Goal: Check status

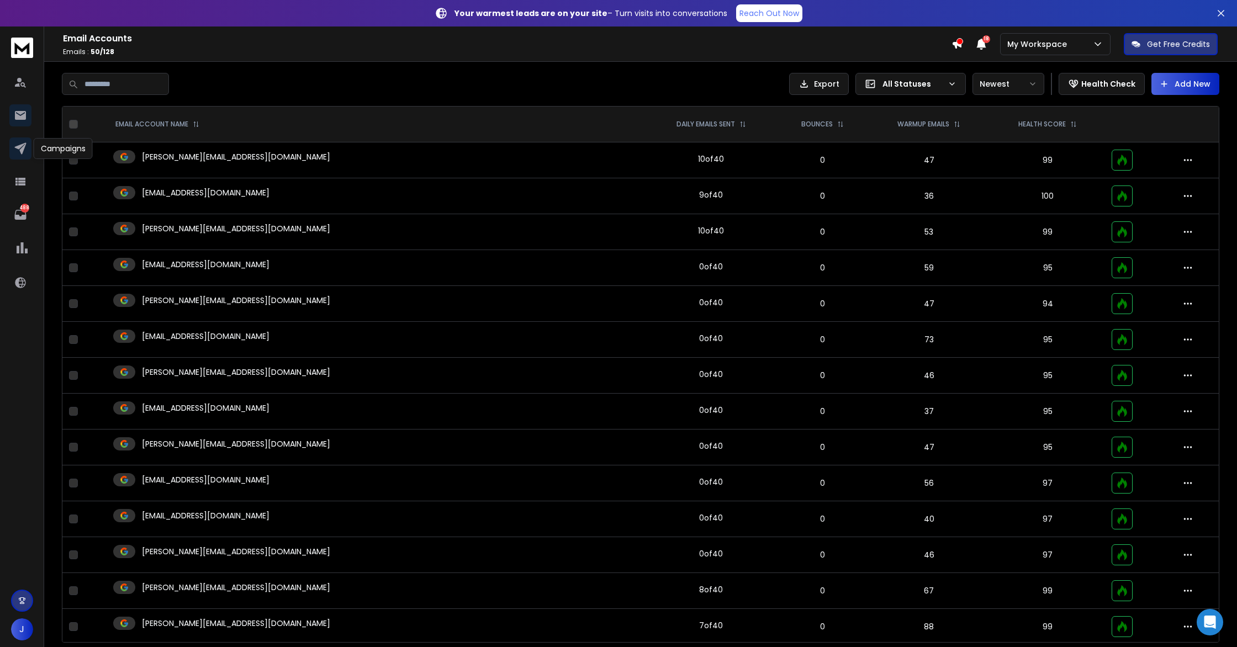
click at [19, 148] on icon at bounding box center [20, 148] width 12 height 12
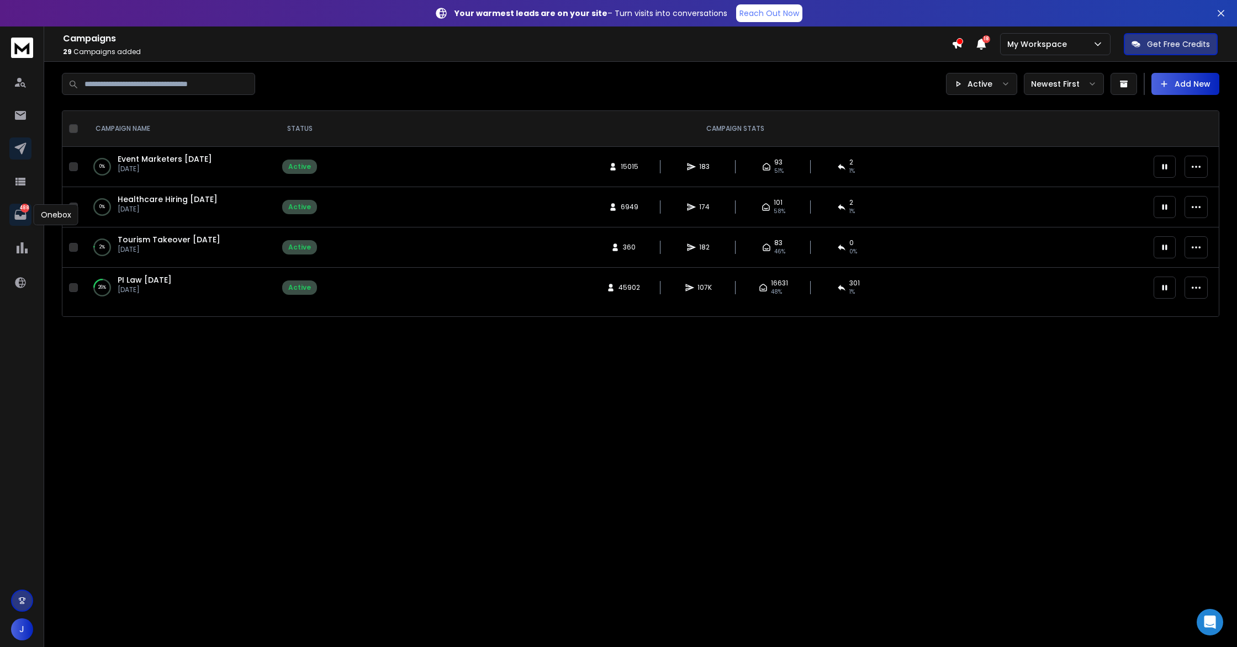
click at [18, 212] on icon at bounding box center [20, 214] width 13 height 13
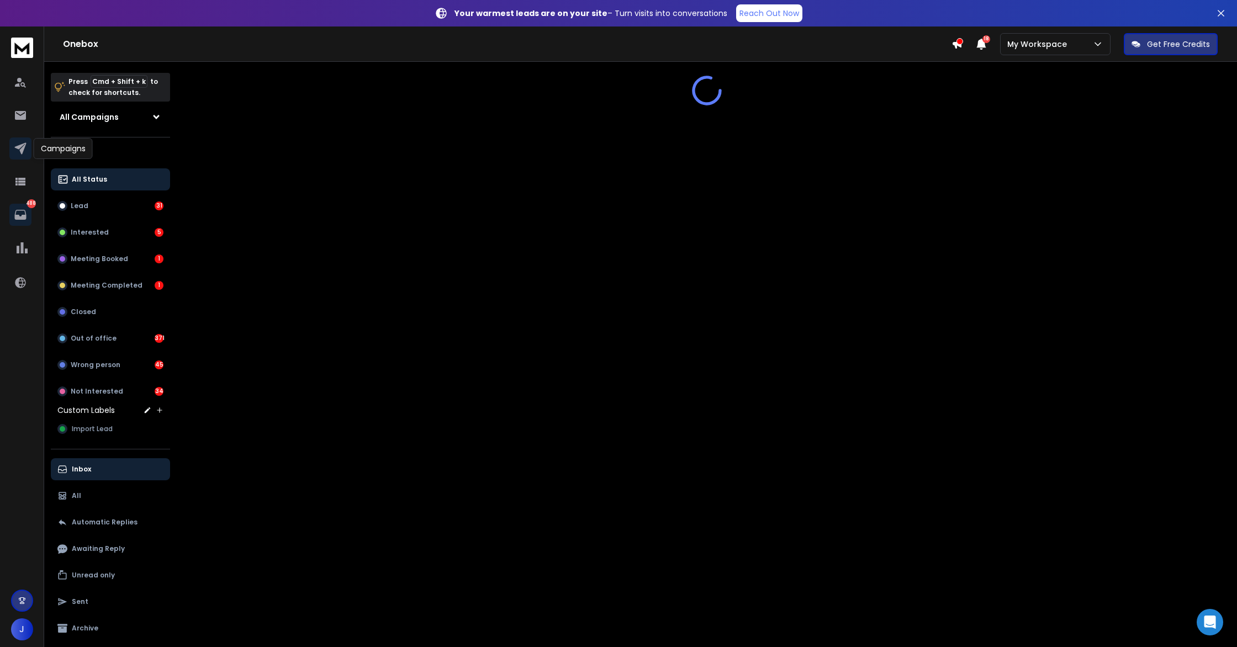
click at [15, 145] on icon at bounding box center [20, 148] width 13 height 13
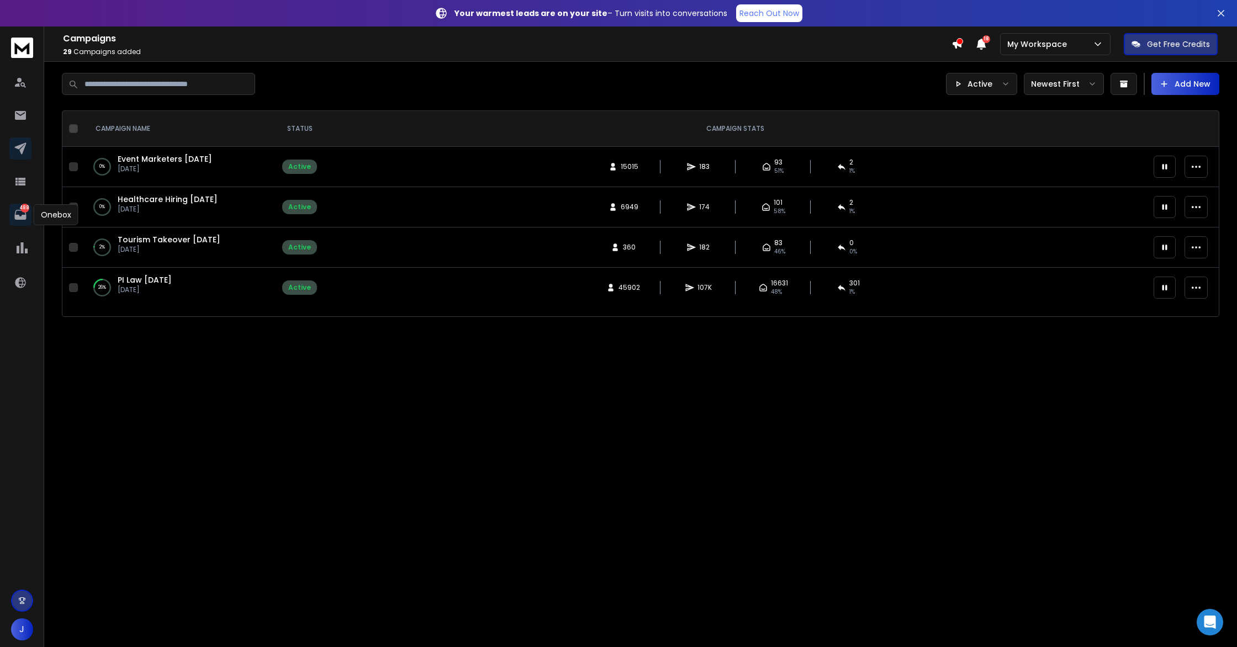
click at [19, 215] on icon at bounding box center [20, 214] width 13 height 13
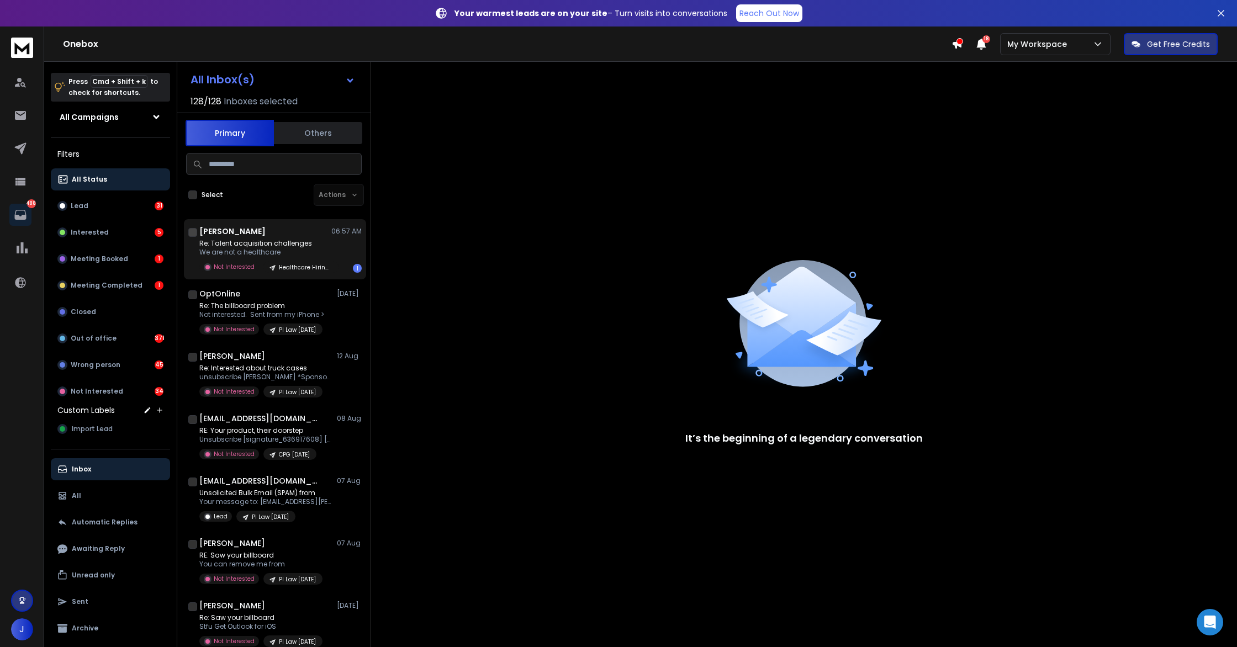
click at [290, 252] on p "We are not a healthcare" at bounding box center [265, 252] width 133 height 9
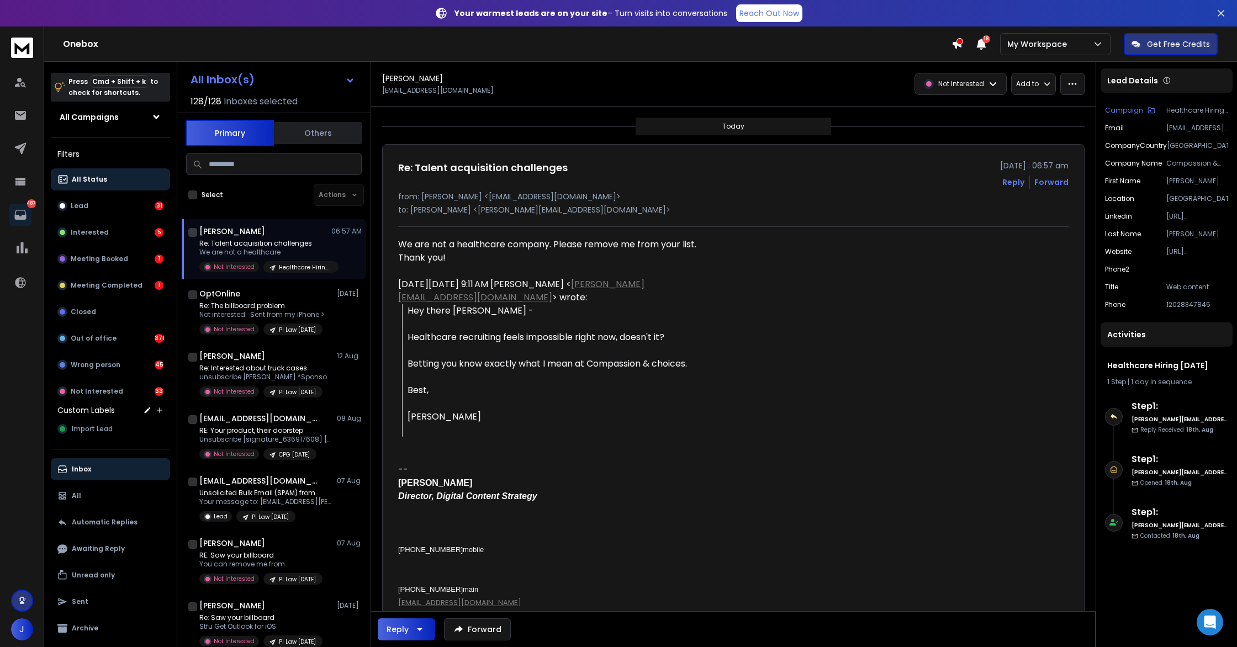
click at [1194, 253] on p "[URL][DOMAIN_NAME]" at bounding box center [1197, 251] width 62 height 9
click at [21, 152] on icon at bounding box center [20, 148] width 12 height 12
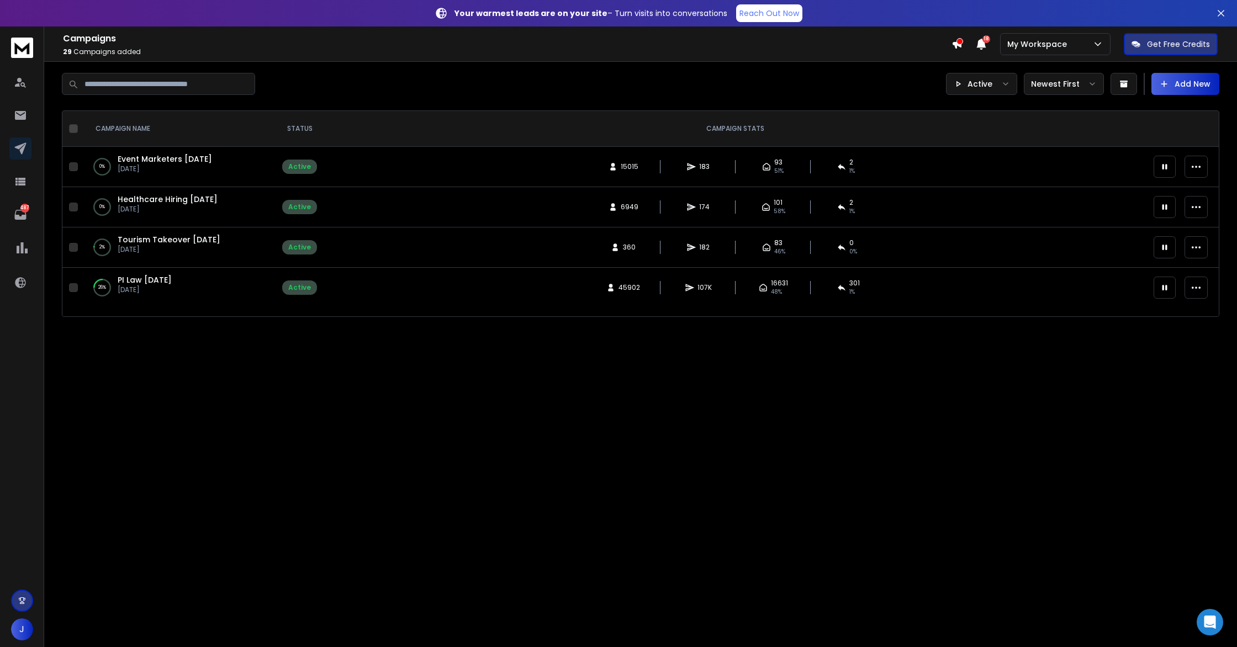
click at [192, 160] on span "Event Marketers [DATE]" at bounding box center [165, 158] width 94 height 11
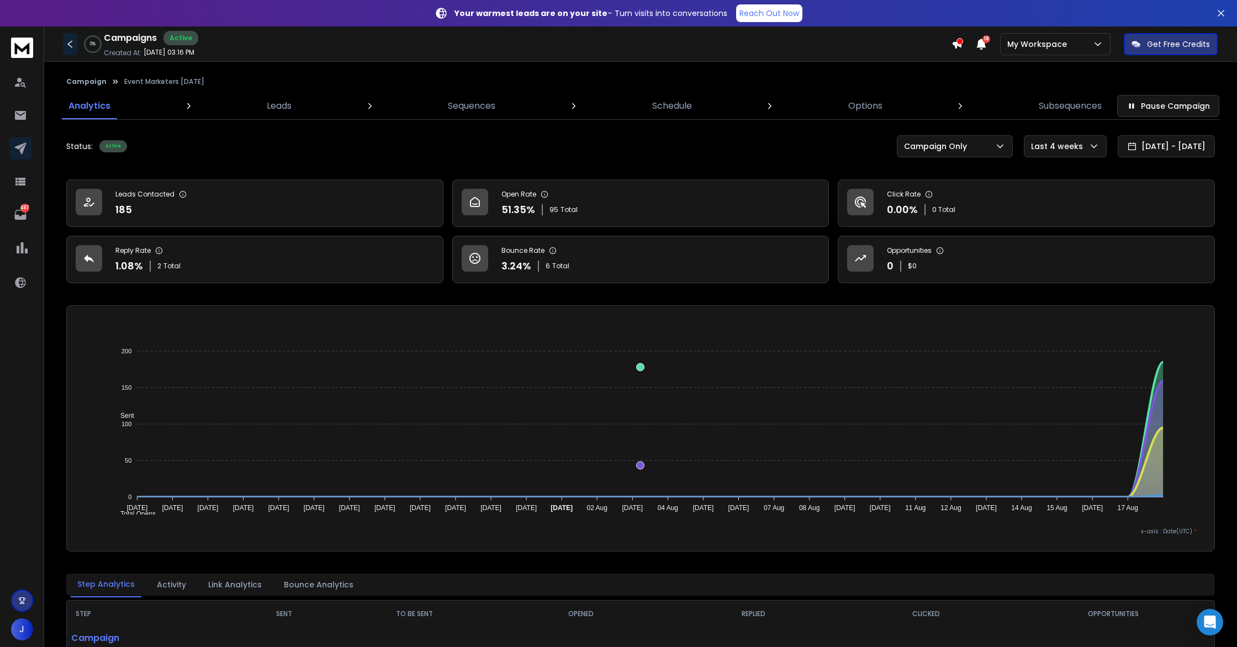
click at [71, 43] on icon at bounding box center [70, 44] width 10 height 10
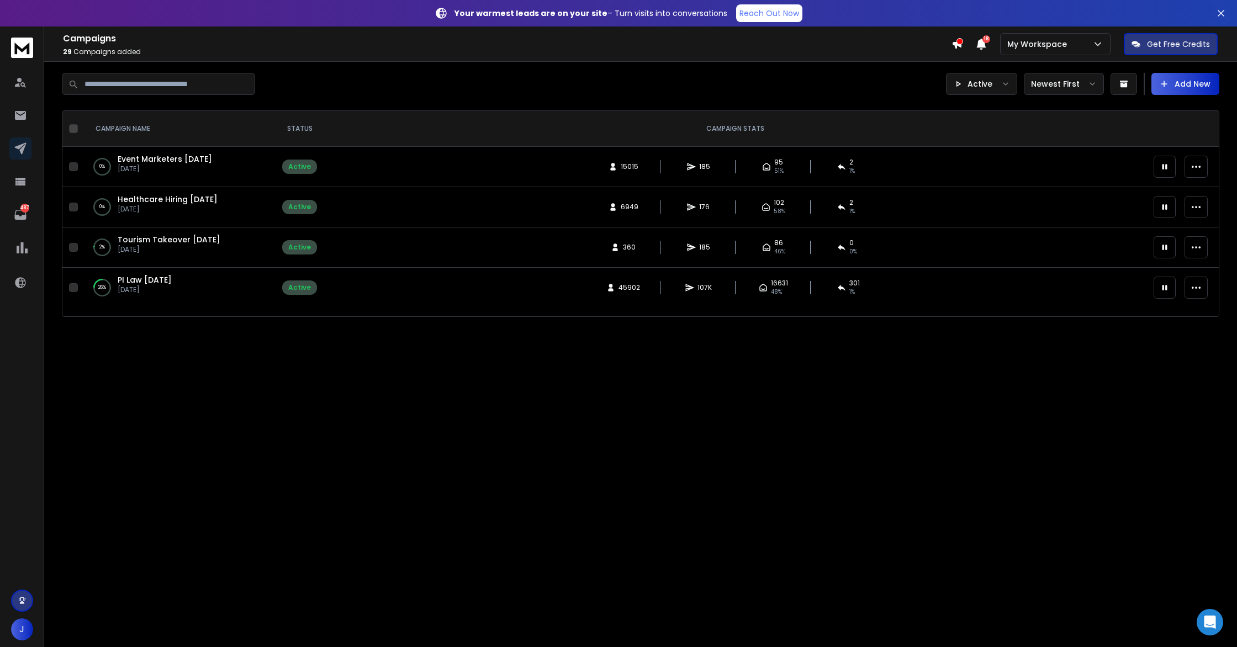
click at [207, 208] on p "[DATE]" at bounding box center [168, 209] width 100 height 9
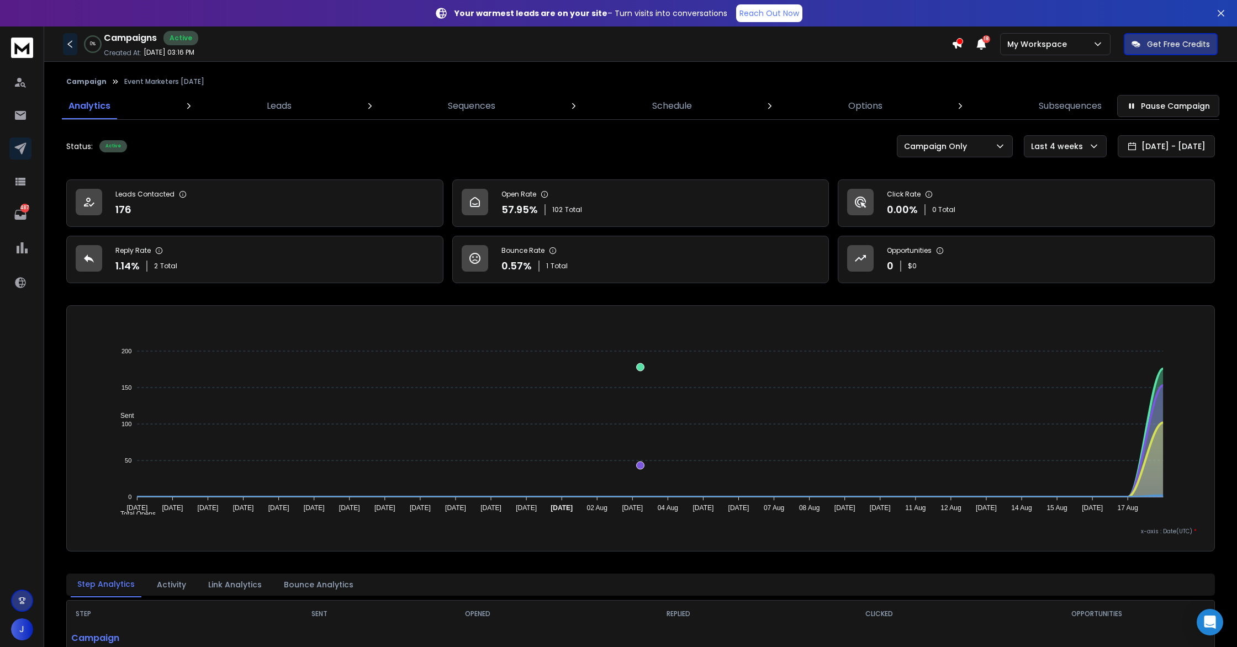
click at [72, 48] on icon at bounding box center [70, 44] width 10 height 10
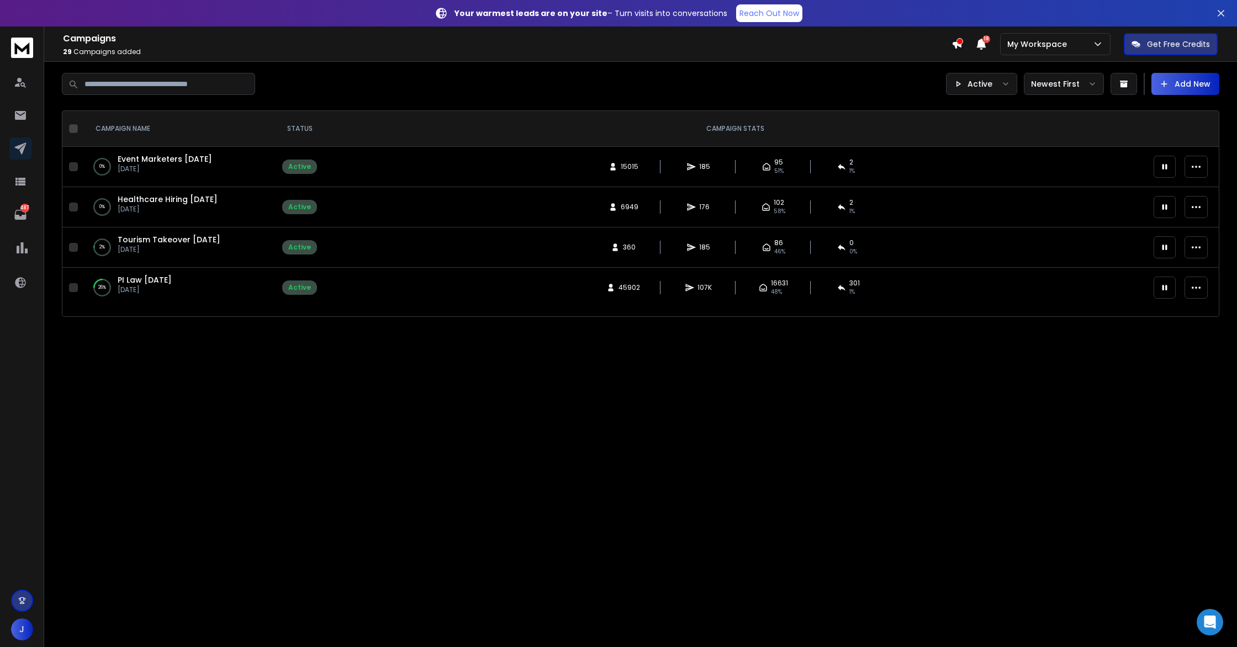
click at [233, 248] on div "2 % Tourism Takeover [DATE] [DATE]" at bounding box center [178, 247] width 171 height 27
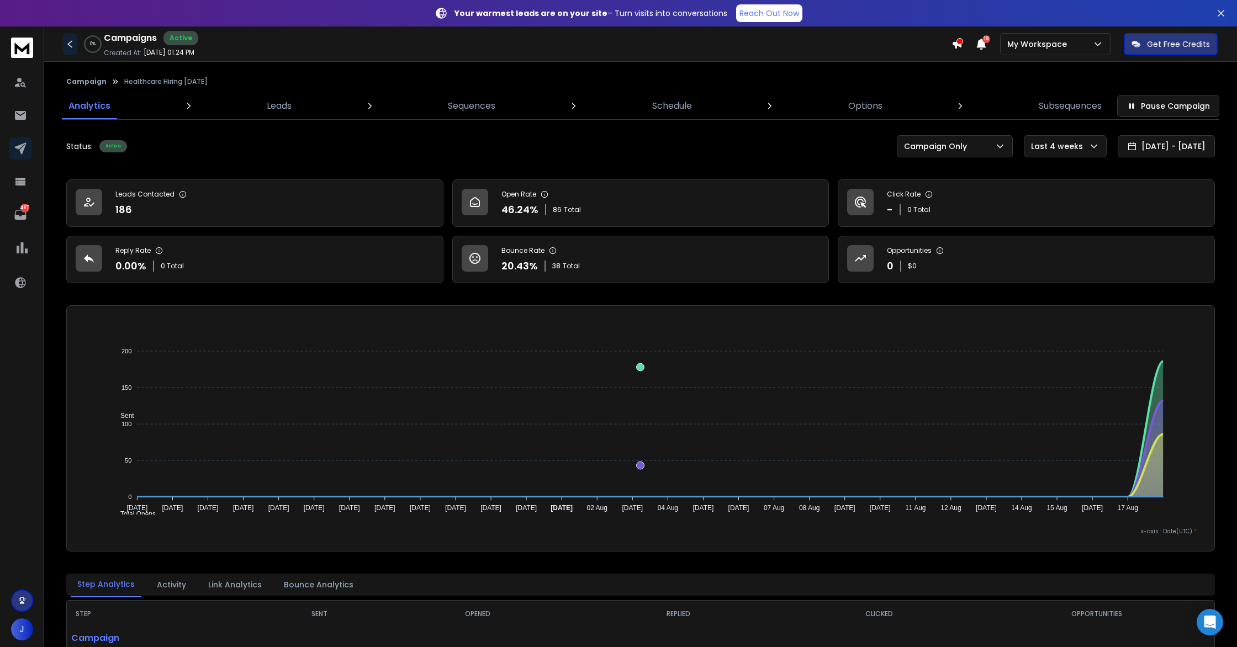
click at [72, 45] on icon at bounding box center [70, 44] width 10 height 10
